Goal: Task Accomplishment & Management: Manage account settings

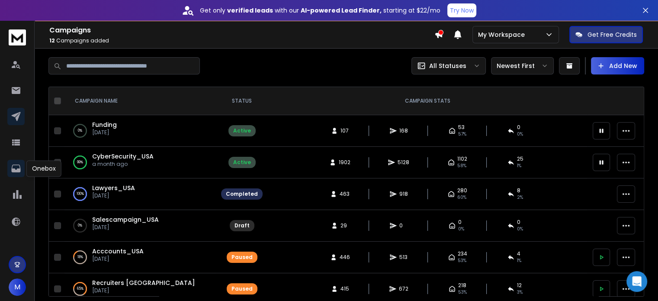
click at [14, 170] on icon at bounding box center [15, 168] width 9 height 8
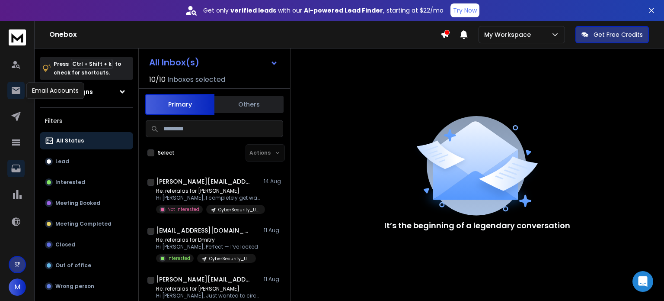
click at [15, 90] on icon at bounding box center [16, 90] width 10 height 10
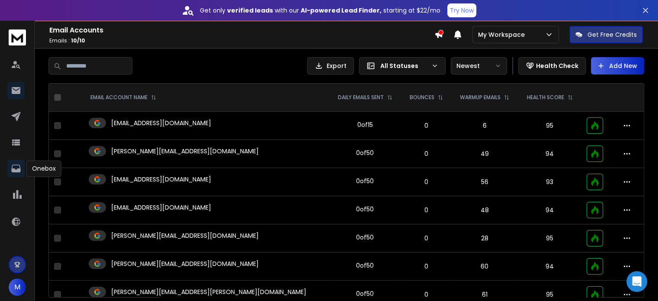
click at [18, 173] on icon at bounding box center [16, 168] width 10 height 10
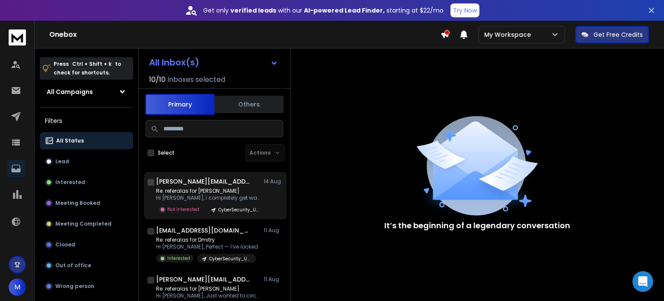
click at [200, 189] on p "Re: referalas for [PERSON_NAME]" at bounding box center [208, 190] width 104 height 7
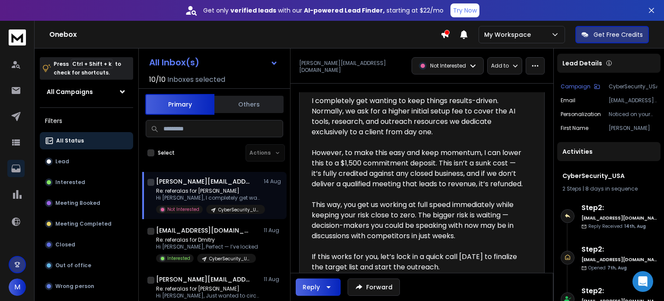
scroll to position [115, 0]
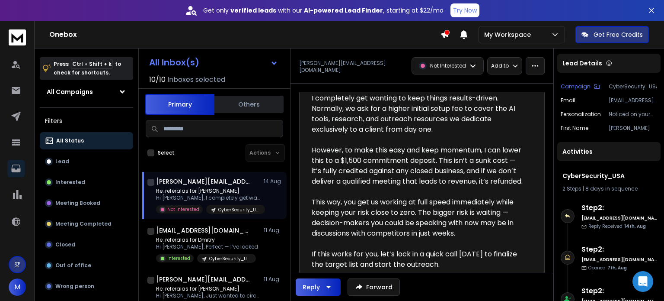
drag, startPoint x: 439, startPoint y: 190, endPoint x: 424, endPoint y: 204, distance: 19.9
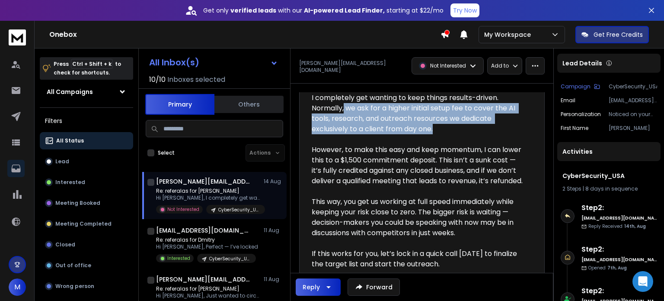
drag, startPoint x: 442, startPoint y: 131, endPoint x: 344, endPoint y: 110, distance: 100.3
click at [344, 110] on div "I completely get wanting to keep things results-driven. Normally, we ask for a …" at bounding box center [419, 114] width 214 height 42
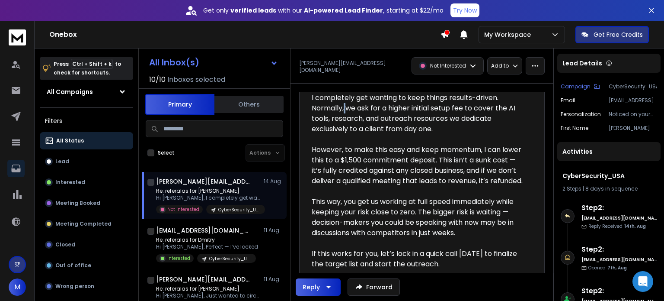
click at [344, 110] on div "I completely get wanting to keep things results-driven. Normally, we ask for a …" at bounding box center [419, 114] width 214 height 42
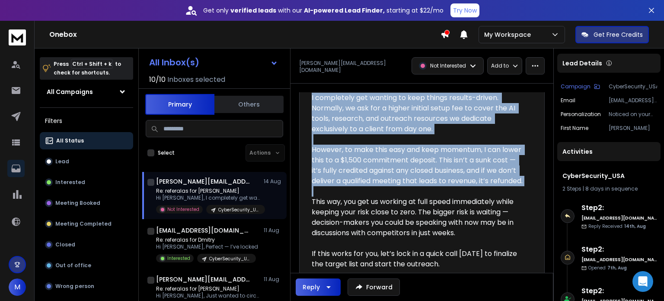
drag, startPoint x: 344, startPoint y: 110, endPoint x: 343, endPoint y: 158, distance: 47.6
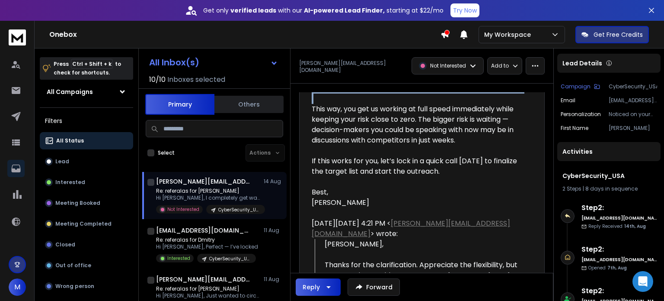
drag, startPoint x: 433, startPoint y: 152, endPoint x: 419, endPoint y: 182, distance: 32.7
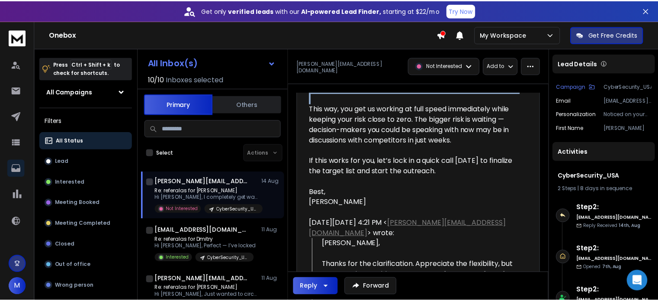
scroll to position [217, 0]
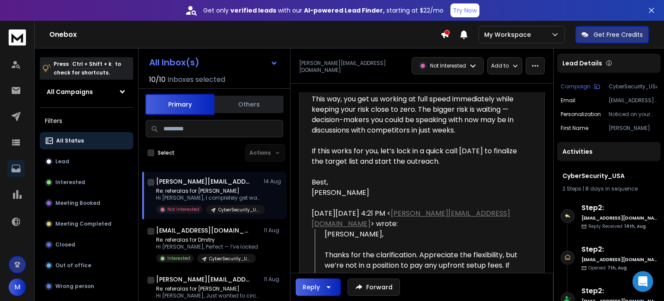
click at [436, 109] on div "This way, you get us working at full speed immediately while keeping your risk …" at bounding box center [419, 115] width 214 height 42
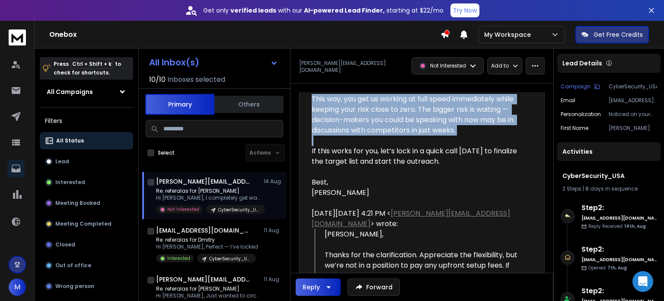
click at [436, 109] on div "This way, you get us working at full speed immediately while keeping your risk …" at bounding box center [419, 115] width 214 height 42
click at [20, 91] on icon at bounding box center [16, 90] width 10 height 10
